Goal: Navigation & Orientation: Find specific page/section

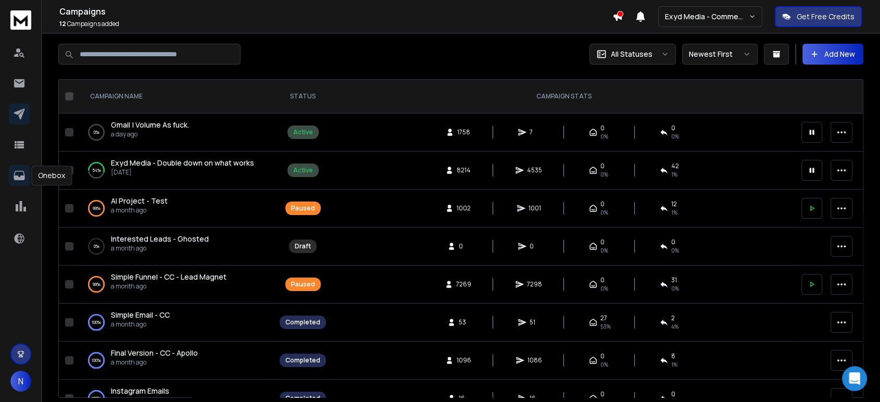
click at [15, 177] on icon at bounding box center [19, 175] width 11 height 9
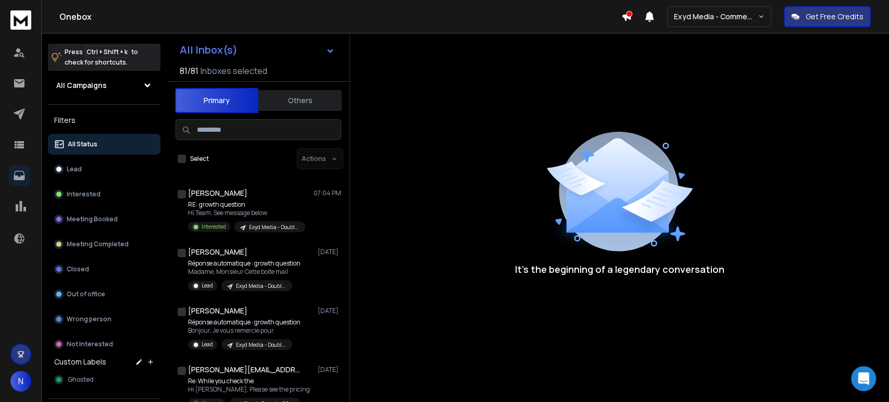
click at [285, 81] on div at bounding box center [258, 81] width 182 height 1
click at [289, 96] on button "Others" at bounding box center [299, 100] width 83 height 23
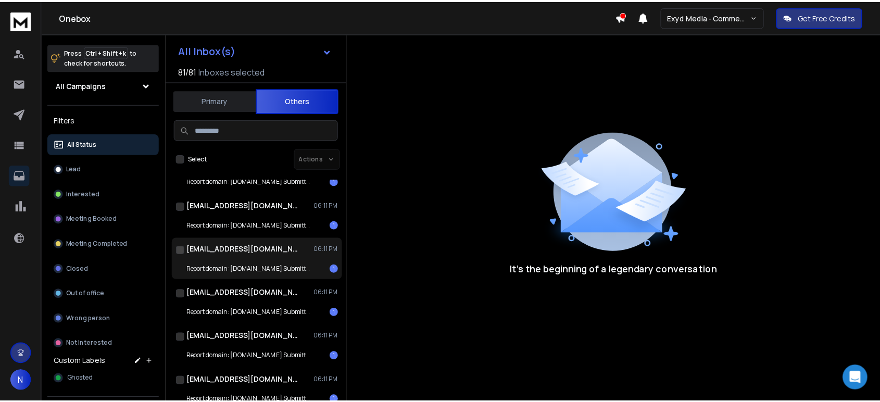
scroll to position [173, 0]
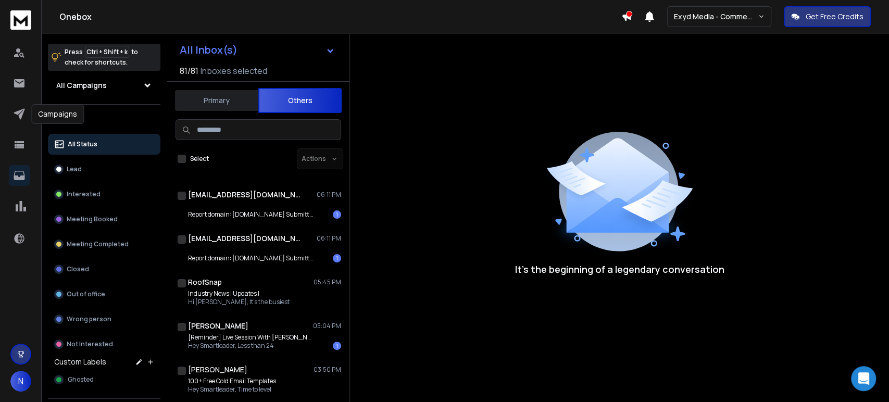
click at [18, 103] on div at bounding box center [21, 147] width 24 height 210
click at [22, 109] on icon at bounding box center [19, 113] width 11 height 11
